Goal: Task Accomplishment & Management: Manage account settings

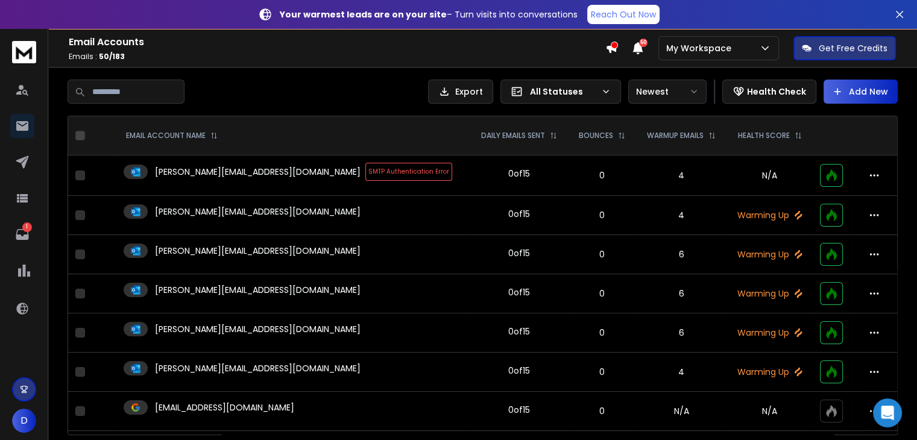
click at [844, 95] on button "Add New" at bounding box center [860, 92] width 74 height 24
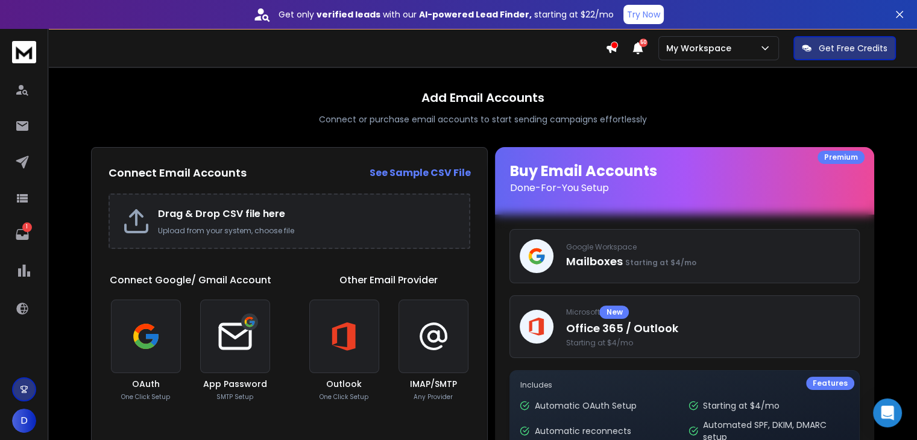
click at [128, 338] on div at bounding box center [146, 337] width 70 height 74
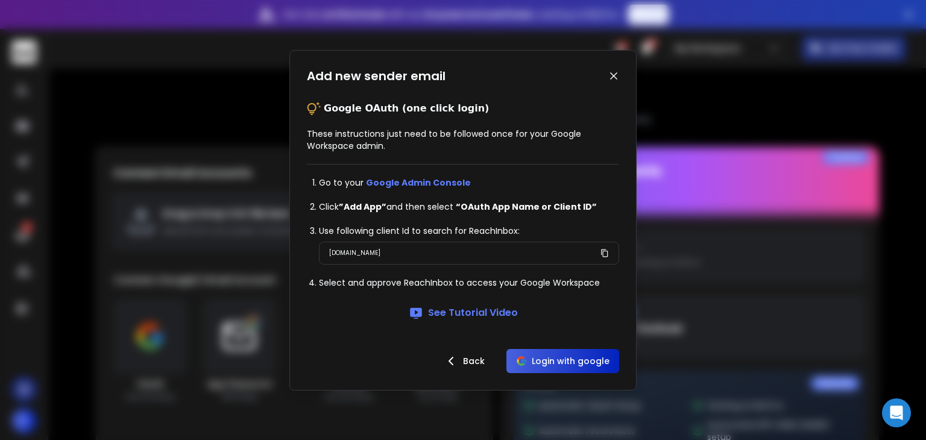
click at [605, 248] on div "[DOMAIN_NAME]" at bounding box center [469, 253] width 300 height 23
click at [601, 254] on icon at bounding box center [604, 253] width 7 height 8
click at [607, 251] on icon at bounding box center [604, 253] width 8 height 8
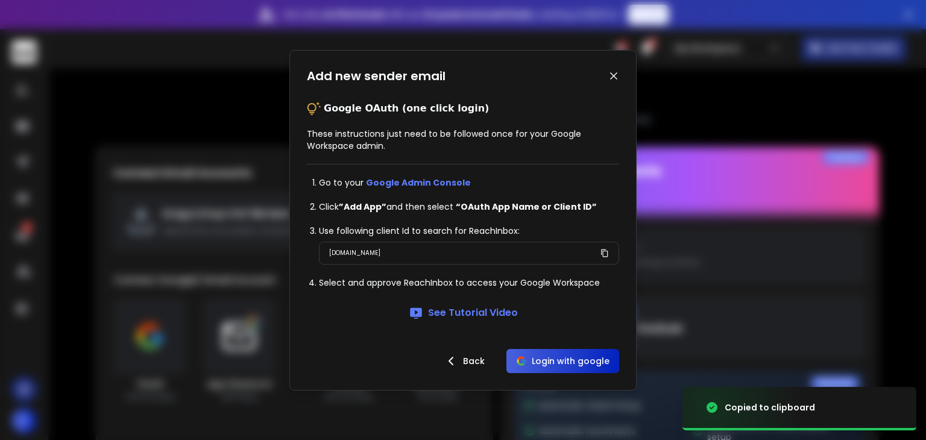
click at [547, 354] on button "Login with google" at bounding box center [562, 361] width 113 height 24
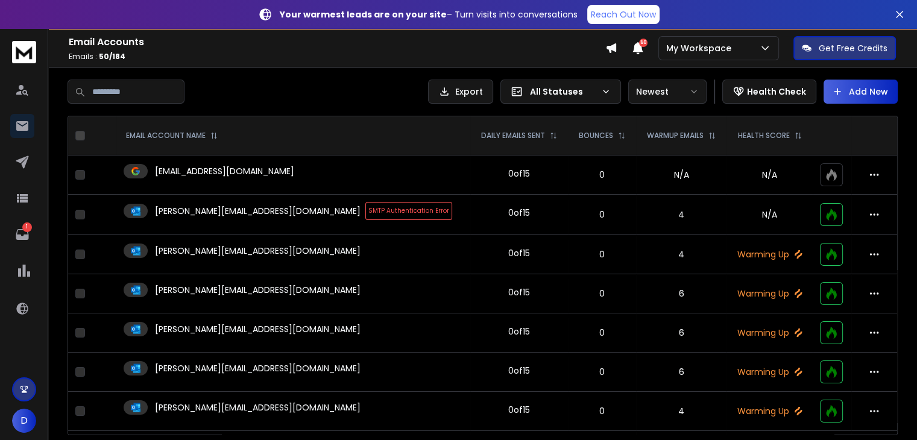
click at [854, 98] on button "Add New" at bounding box center [860, 92] width 74 height 24
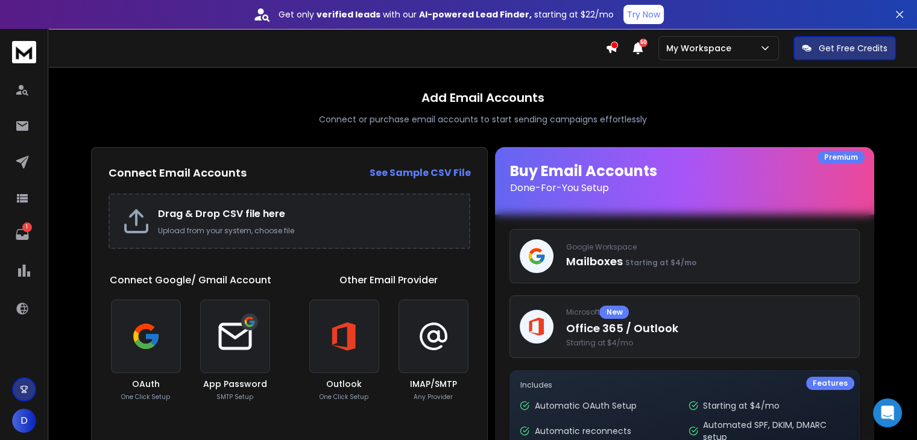
click at [150, 331] on icon at bounding box center [146, 336] width 30 height 36
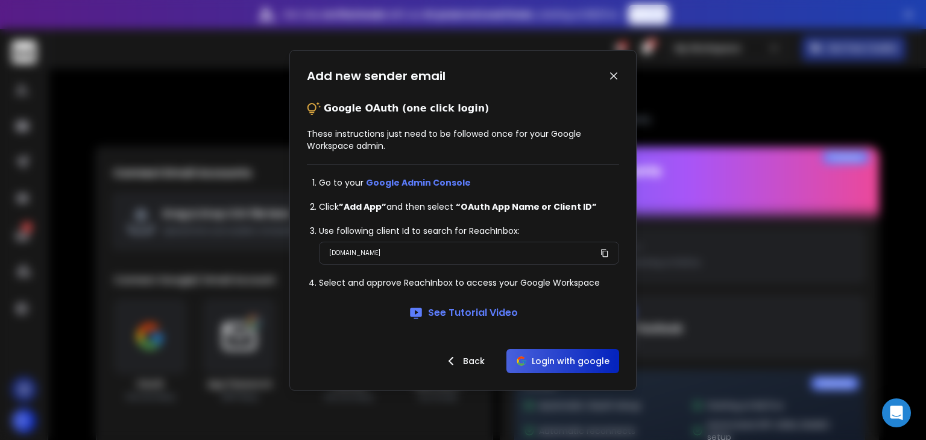
click at [585, 360] on button "Login with google" at bounding box center [562, 361] width 113 height 24
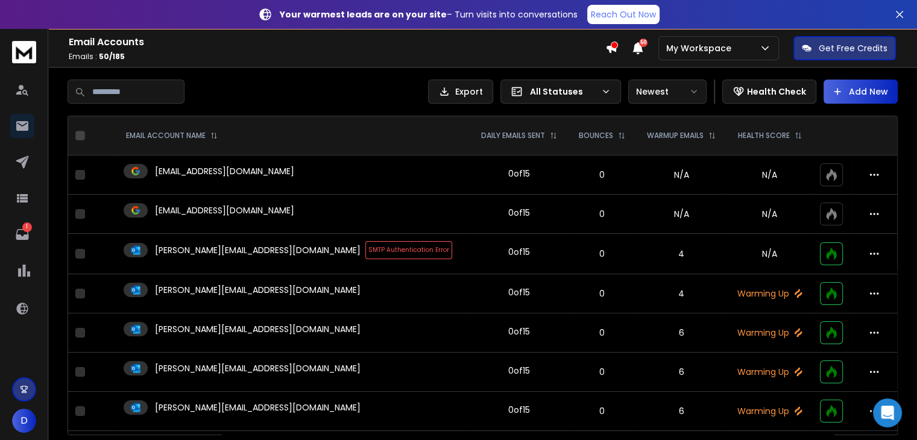
click at [867, 94] on button "Add New" at bounding box center [860, 92] width 74 height 24
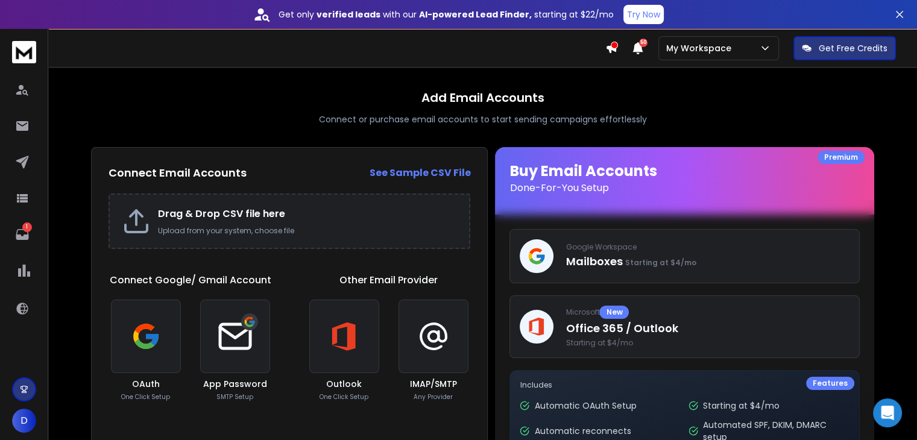
click at [177, 313] on div at bounding box center [146, 337] width 70 height 74
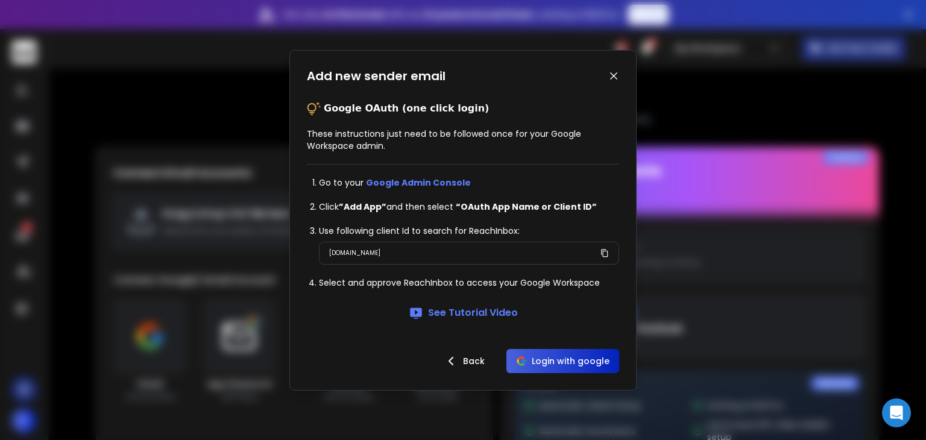
click at [560, 356] on button "Login with google" at bounding box center [562, 361] width 113 height 24
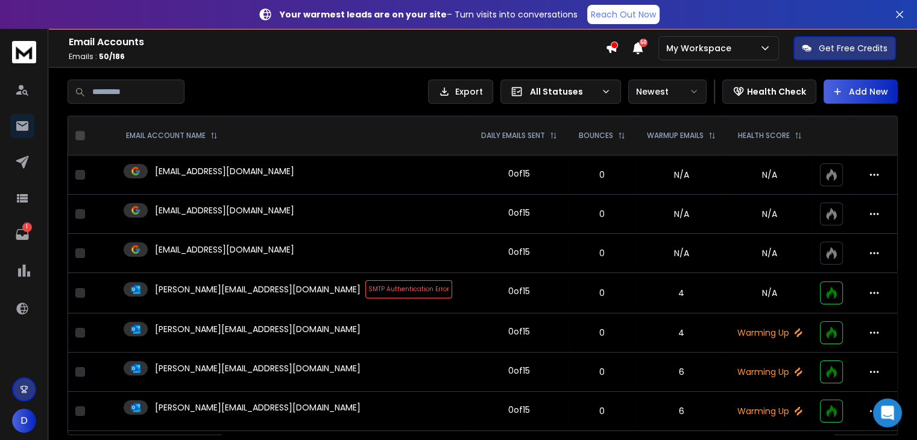
click at [844, 98] on button "Add New" at bounding box center [860, 92] width 74 height 24
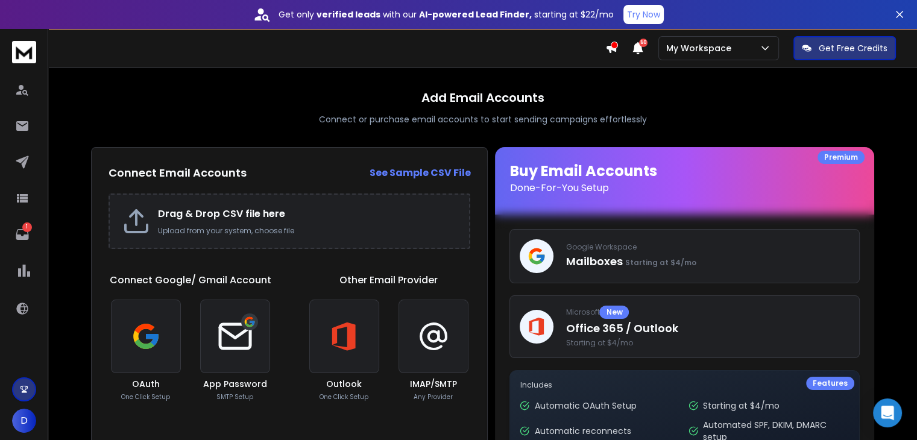
click at [141, 324] on icon at bounding box center [146, 336] width 30 height 36
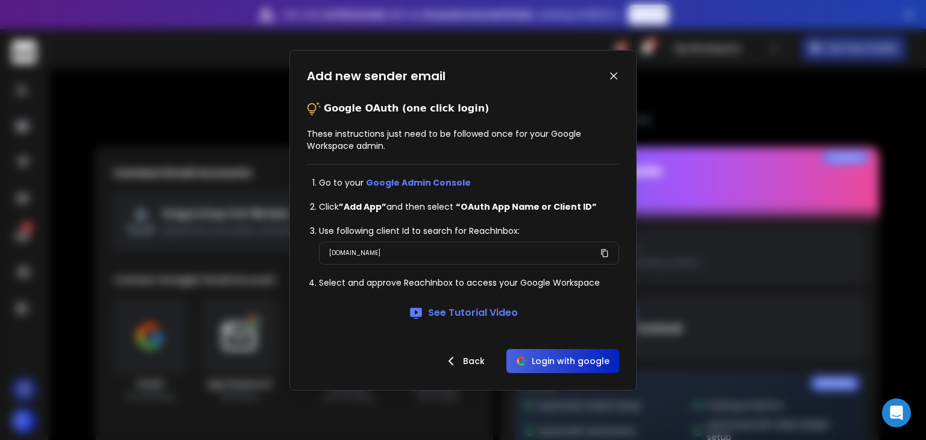
click at [530, 359] on button "Login with google" at bounding box center [562, 361] width 113 height 24
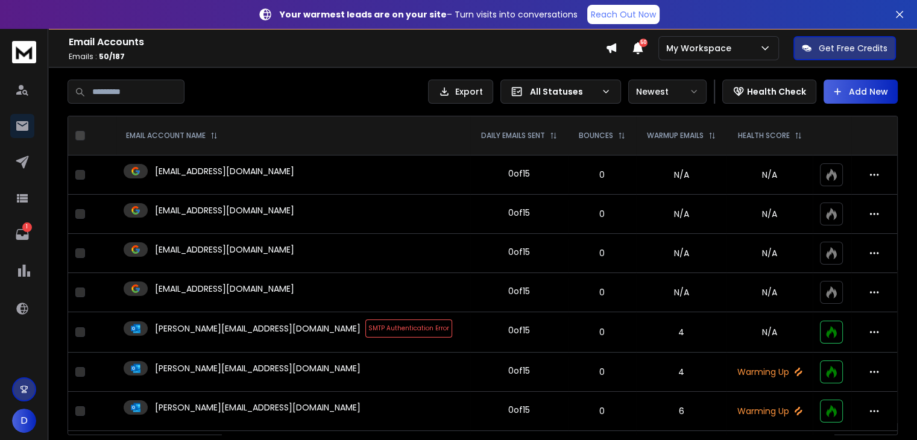
click at [865, 96] on button "Add New" at bounding box center [860, 92] width 74 height 24
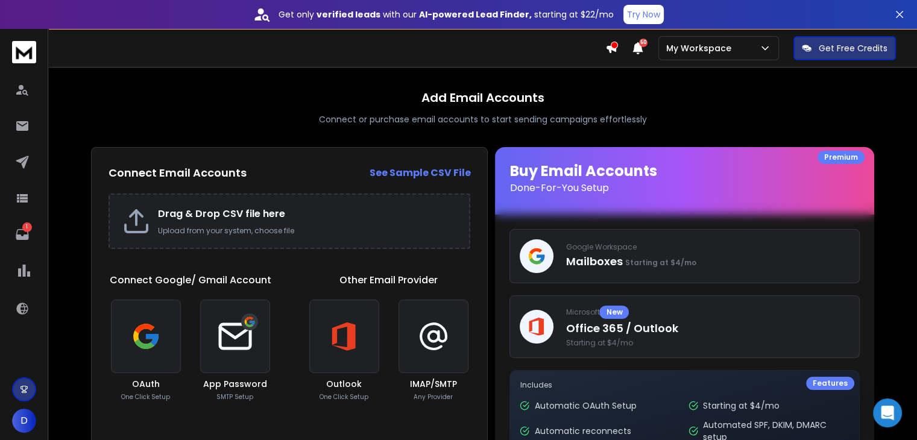
click at [161, 327] on icon at bounding box center [146, 336] width 30 height 36
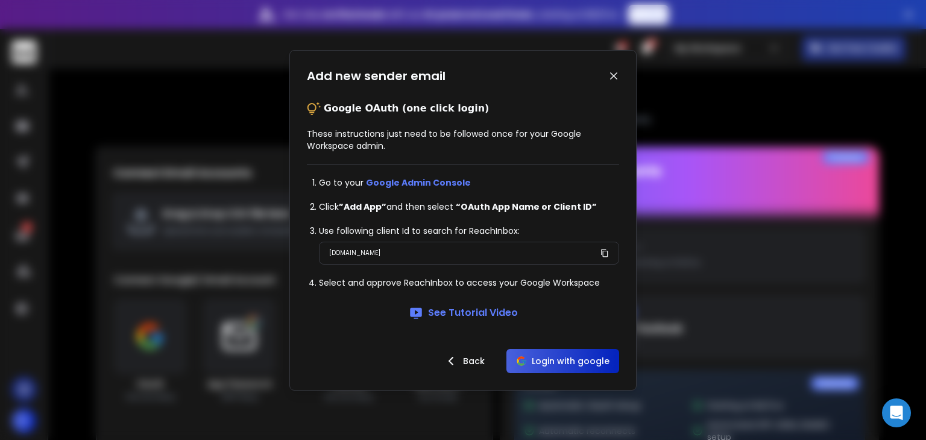
click at [562, 353] on button "Login with google" at bounding box center [562, 361] width 113 height 24
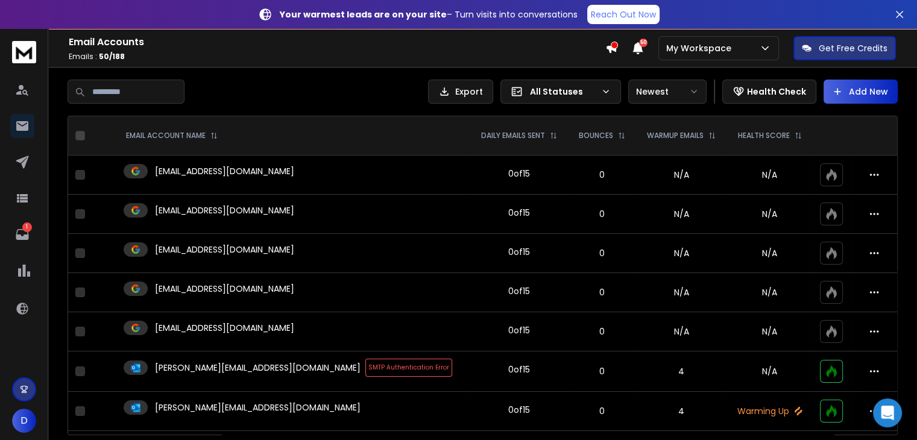
click at [877, 96] on button "Add New" at bounding box center [860, 92] width 74 height 24
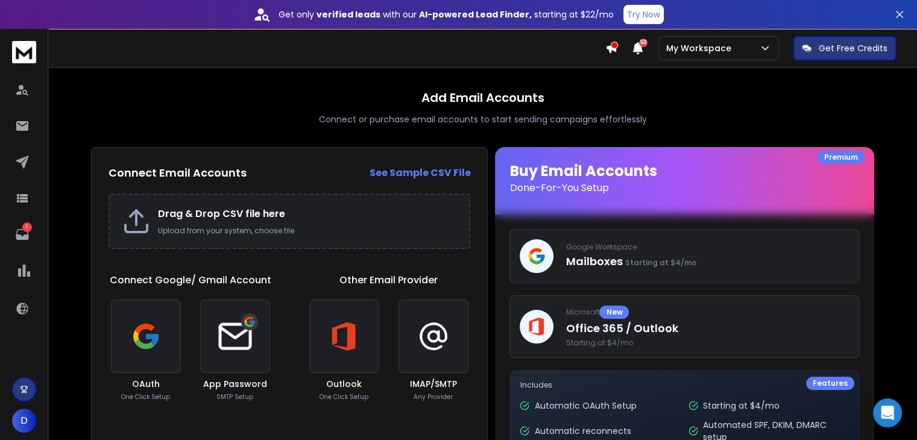
click at [133, 322] on icon at bounding box center [146, 336] width 30 height 36
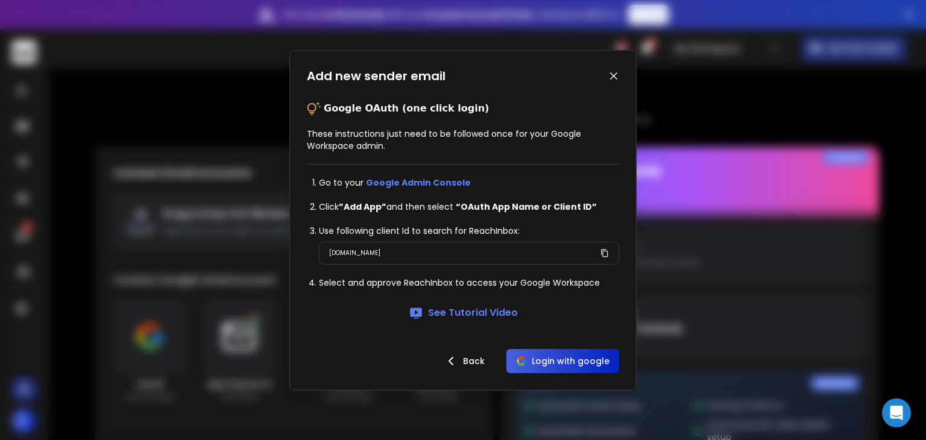
click at [579, 360] on button "Login with google" at bounding box center [562, 361] width 113 height 24
